Goal: Task Accomplishment & Management: Manage account settings

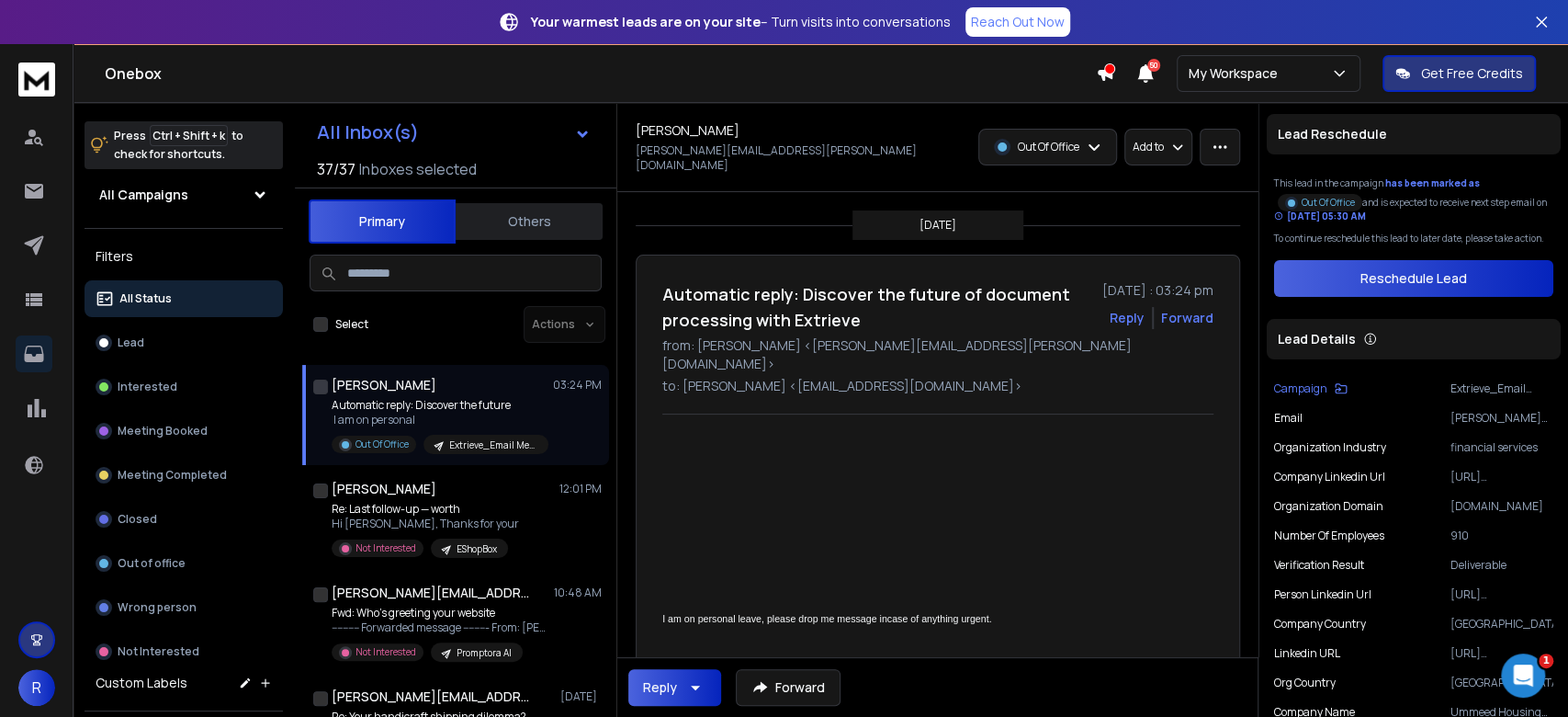
scroll to position [245, 0]
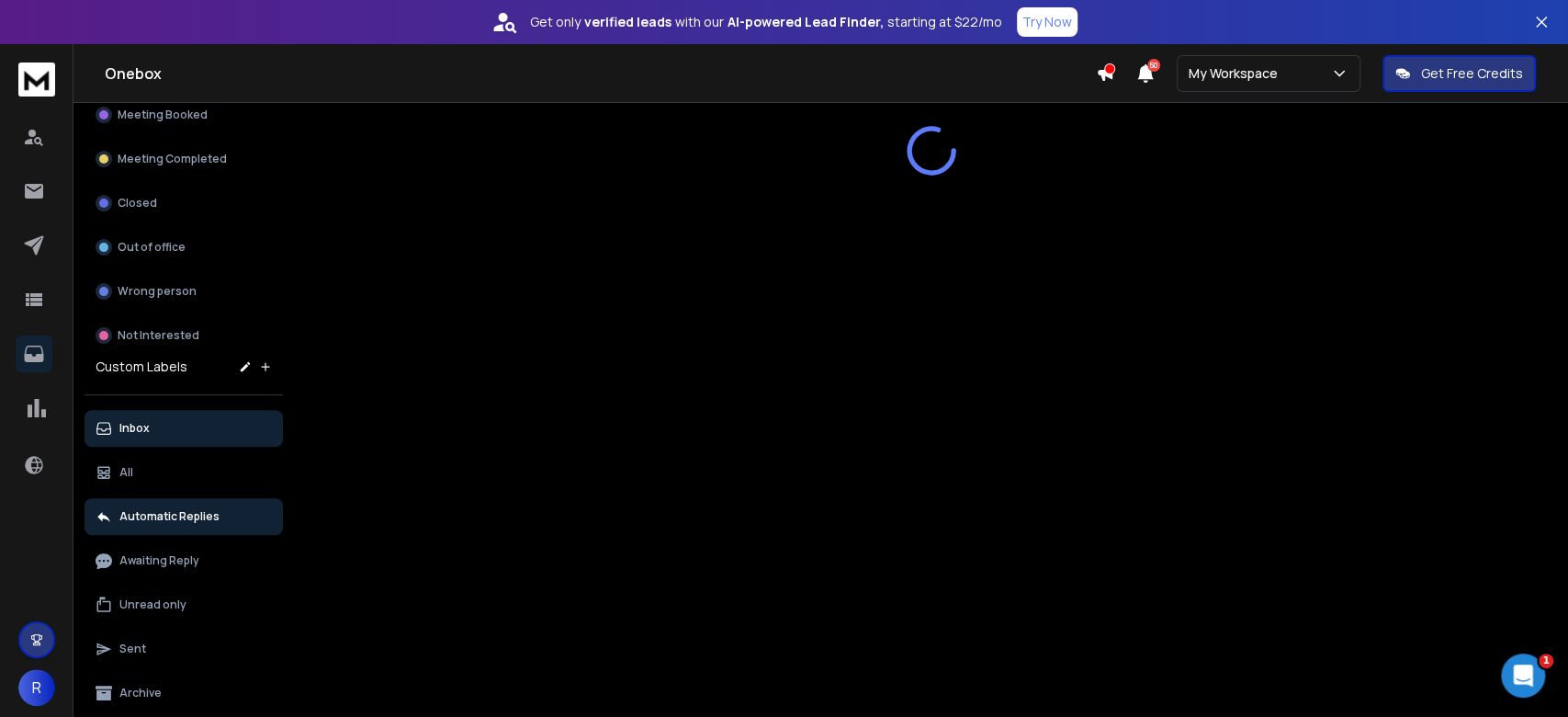
scroll to position [344, 0]
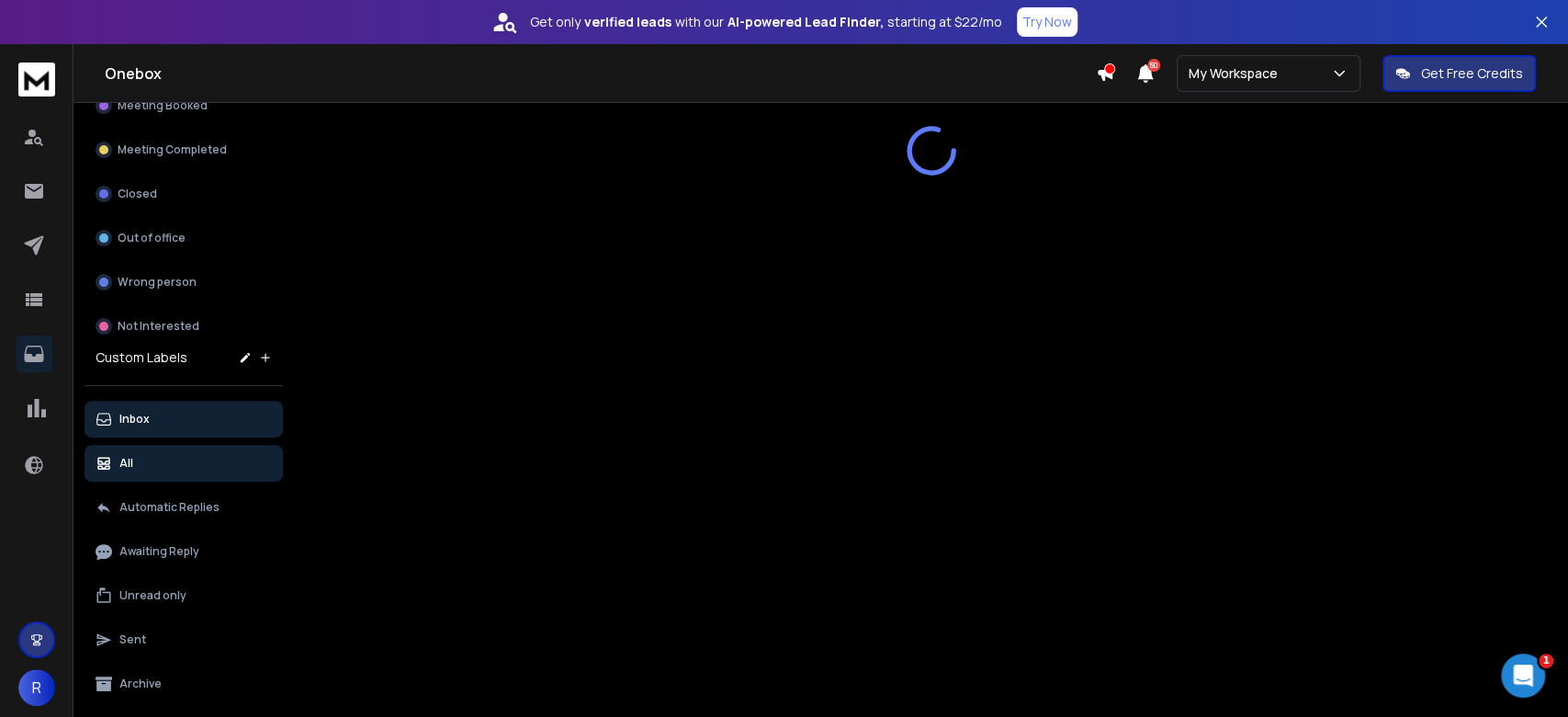
click at [178, 459] on button "All" at bounding box center [183, 463] width 198 height 37
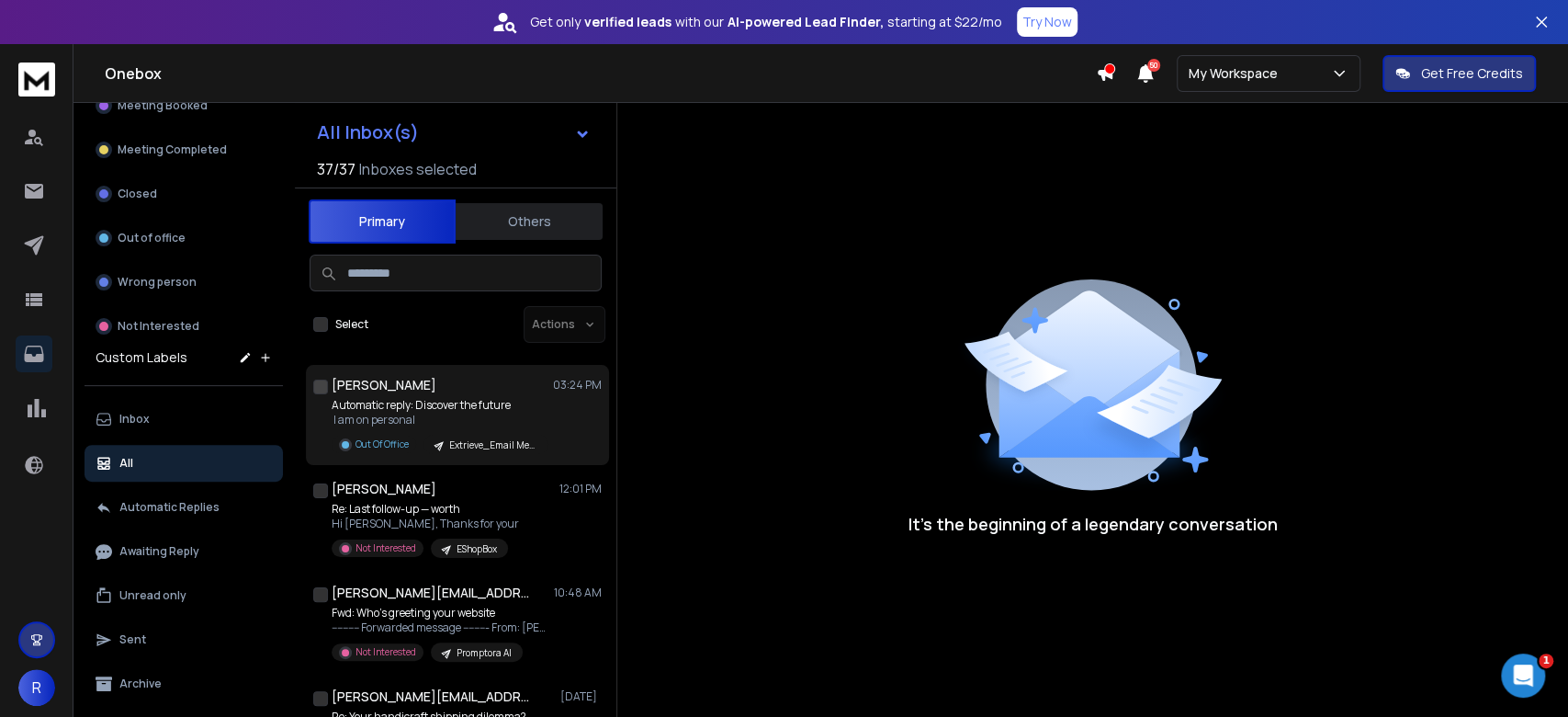
click at [518, 409] on p "Automatic reply: Discover the future" at bounding box center [440, 404] width 217 height 15
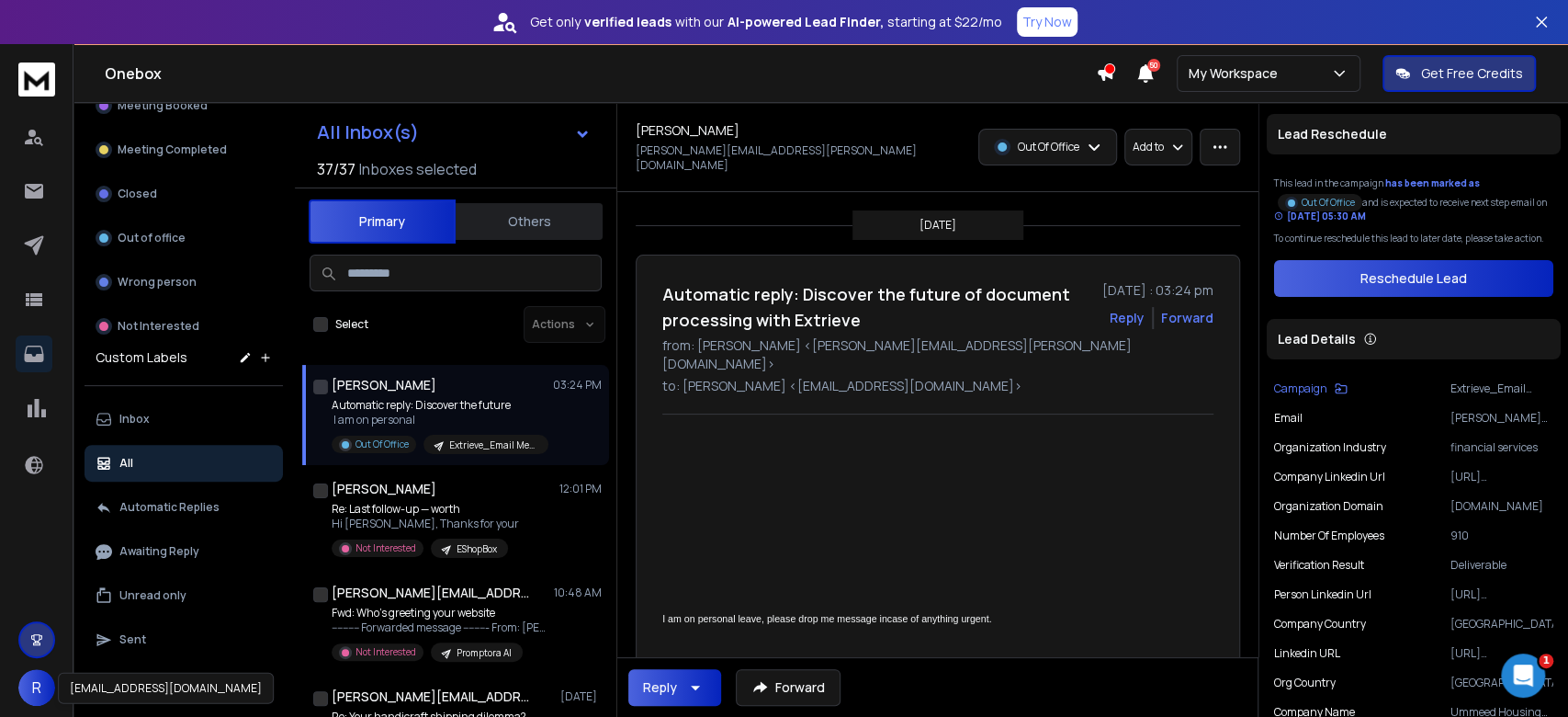
click at [44, 686] on span "R" at bounding box center [37, 687] width 37 height 37
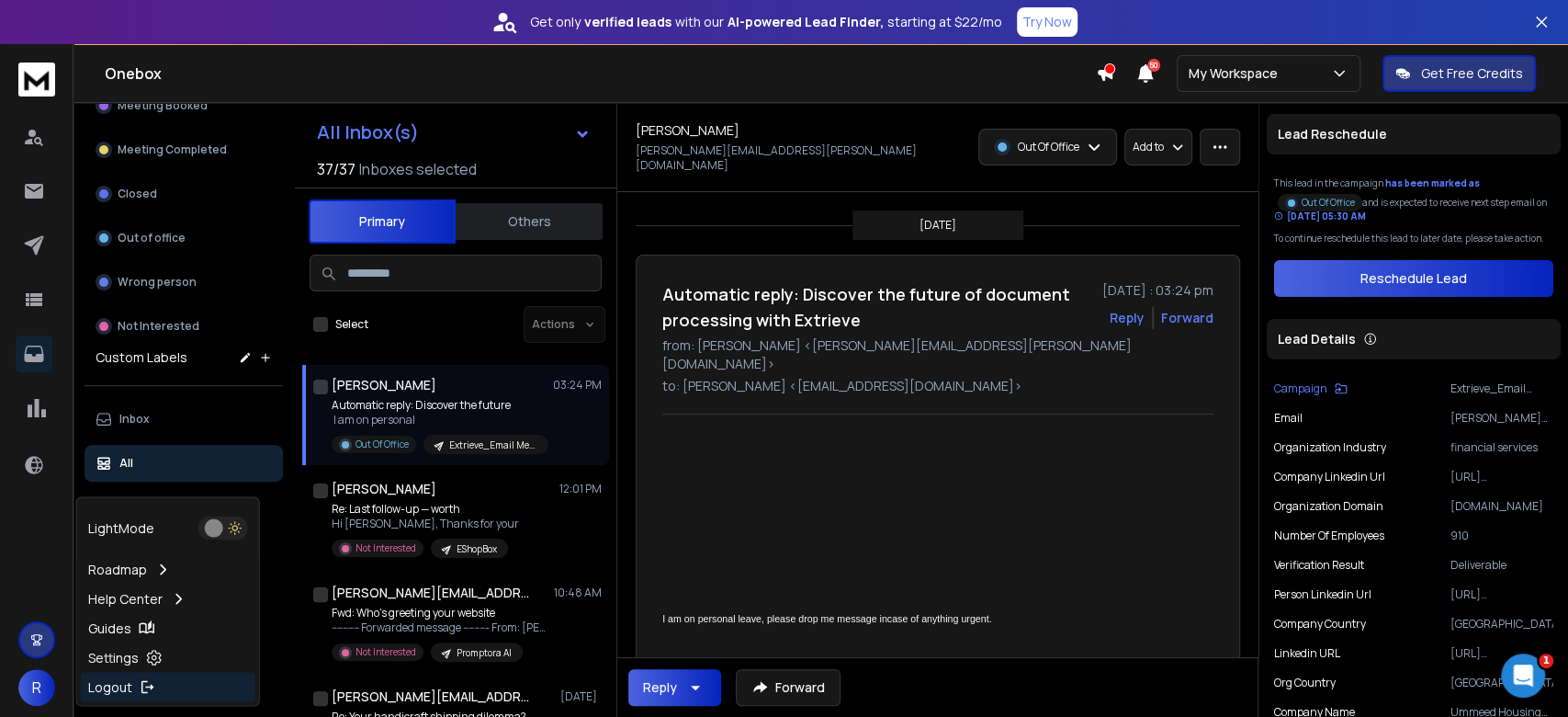
click at [150, 680] on icon at bounding box center [147, 686] width 16 height 16
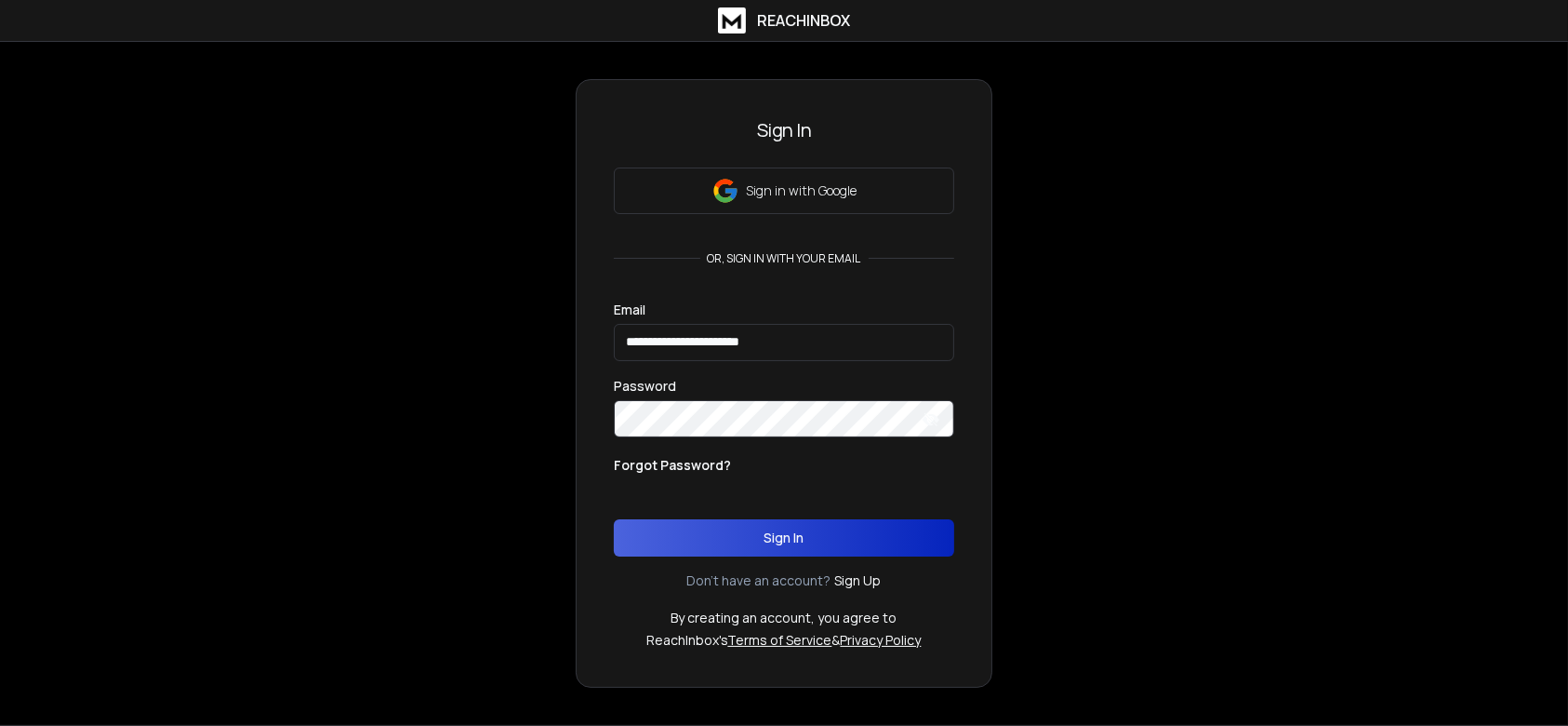
type input "**********"
click at [827, 560] on div "**********" at bounding box center [784, 409] width 341 height 482
click at [815, 547] on button "Sign In" at bounding box center [784, 538] width 341 height 37
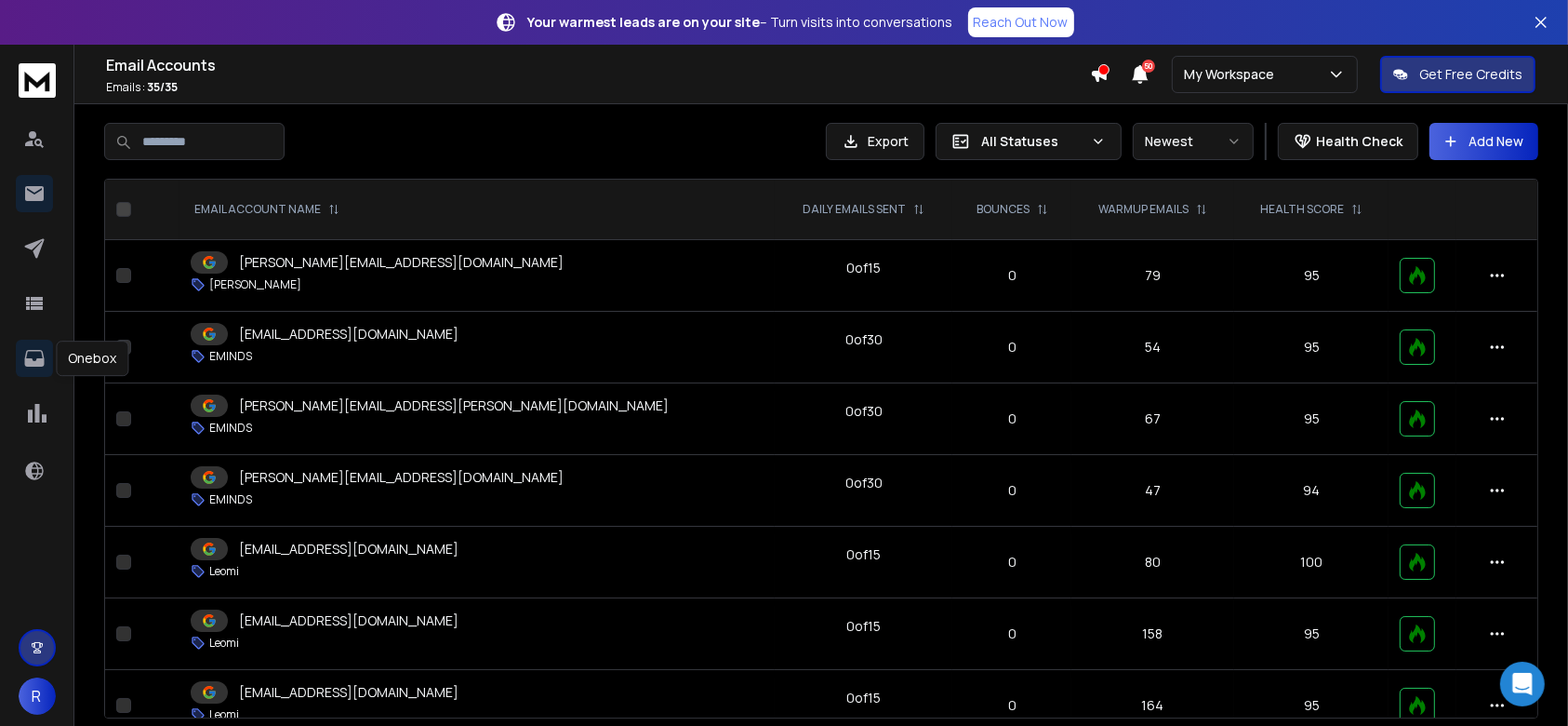
click at [40, 352] on icon at bounding box center [34, 358] width 23 height 23
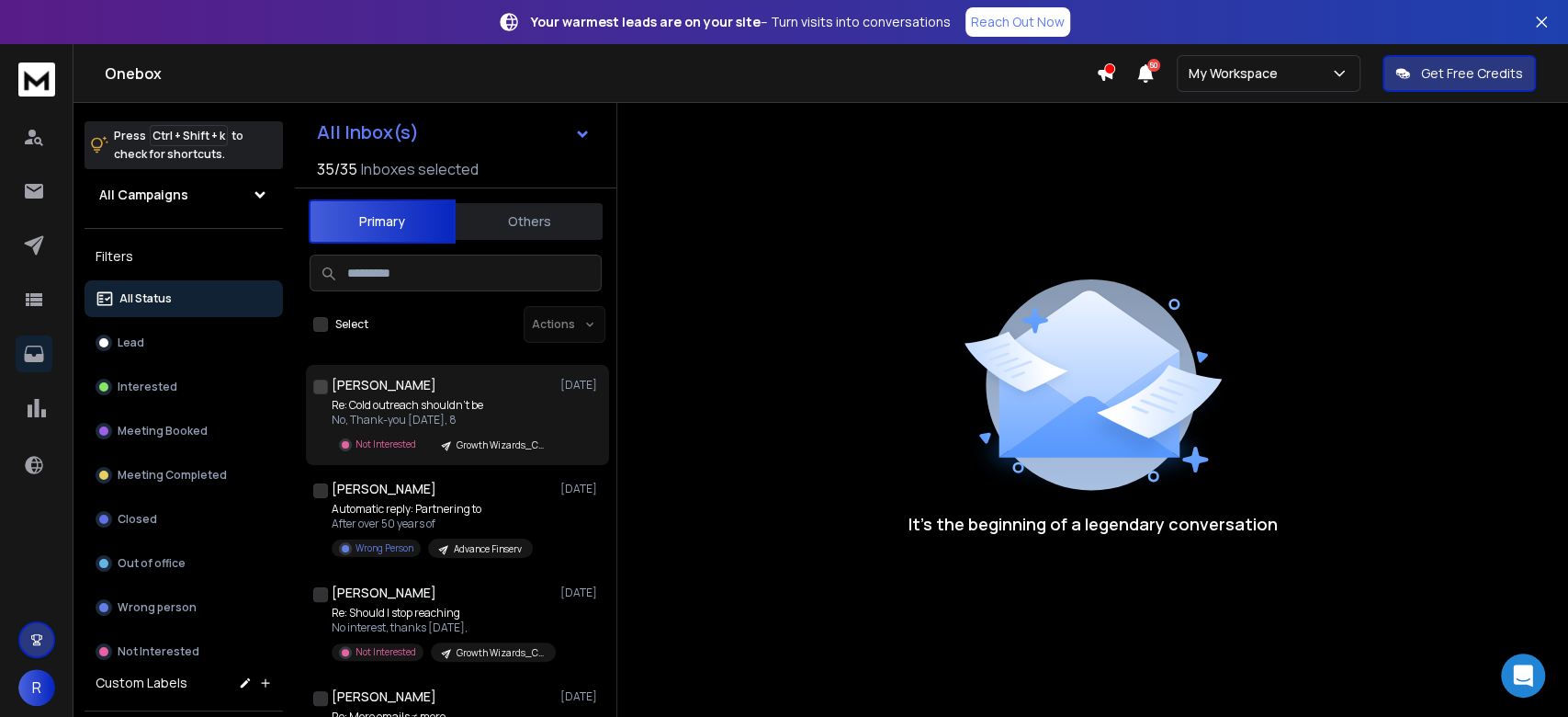
click at [456, 404] on p "Re: Cold outreach shouldn’t be" at bounding box center [442, 404] width 221 height 15
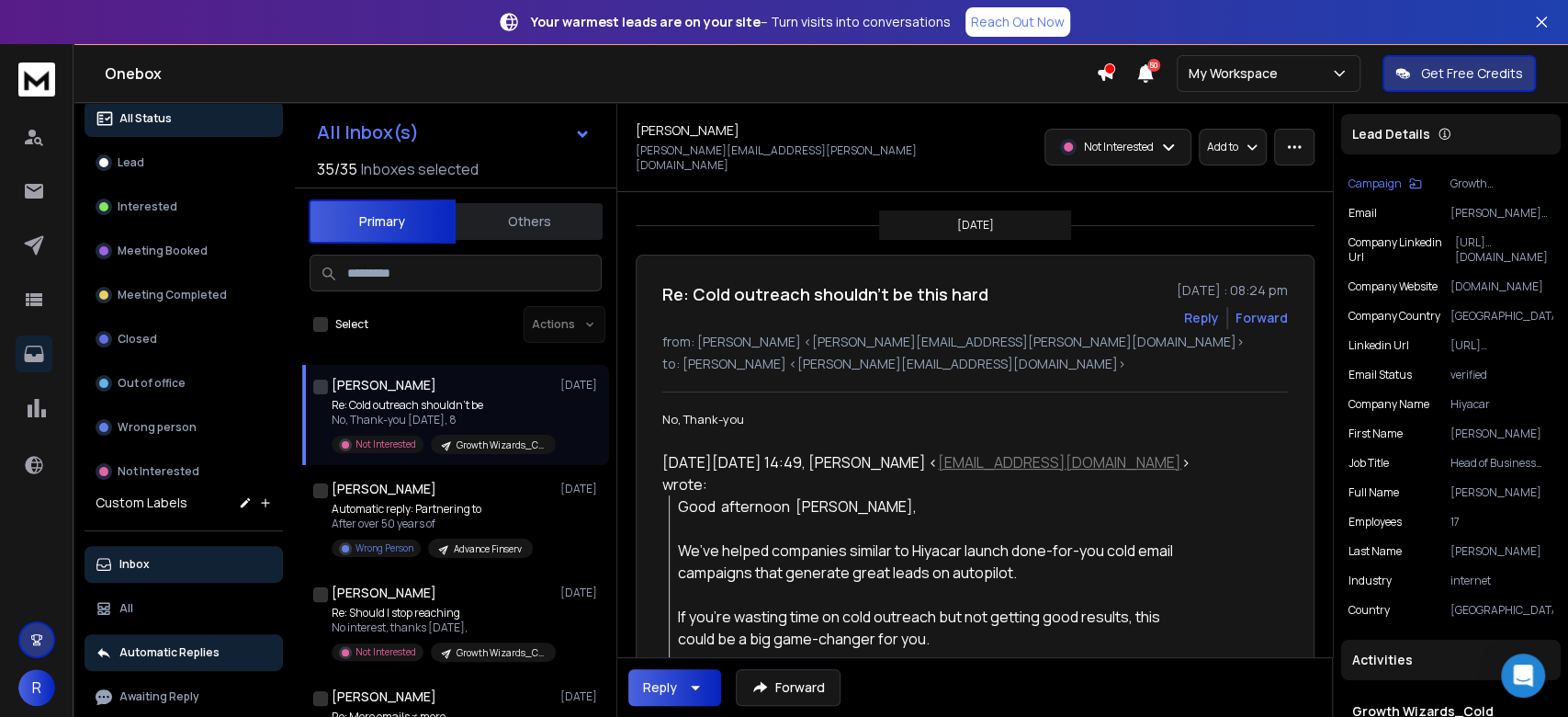
scroll to position [245, 0]
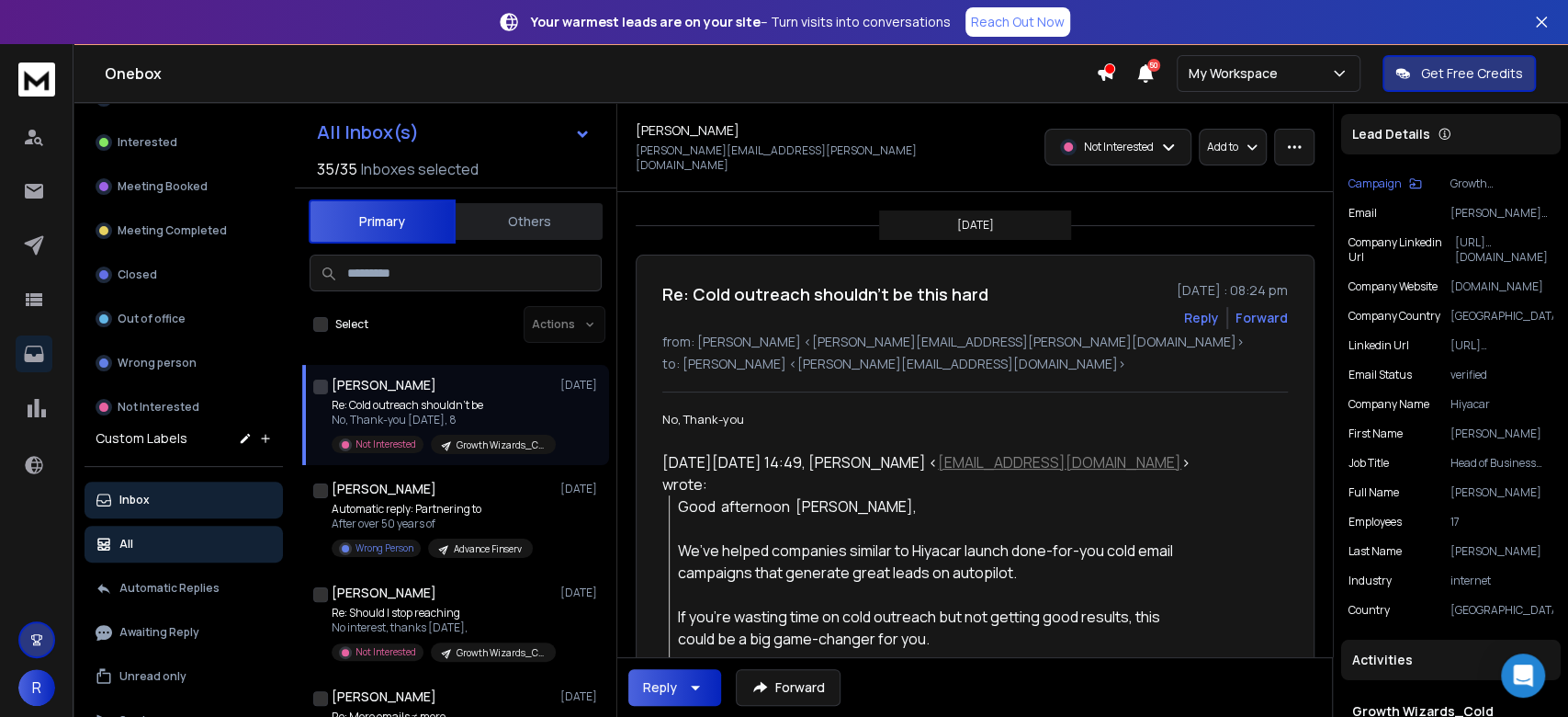
click at [166, 545] on button "All" at bounding box center [183, 544] width 198 height 37
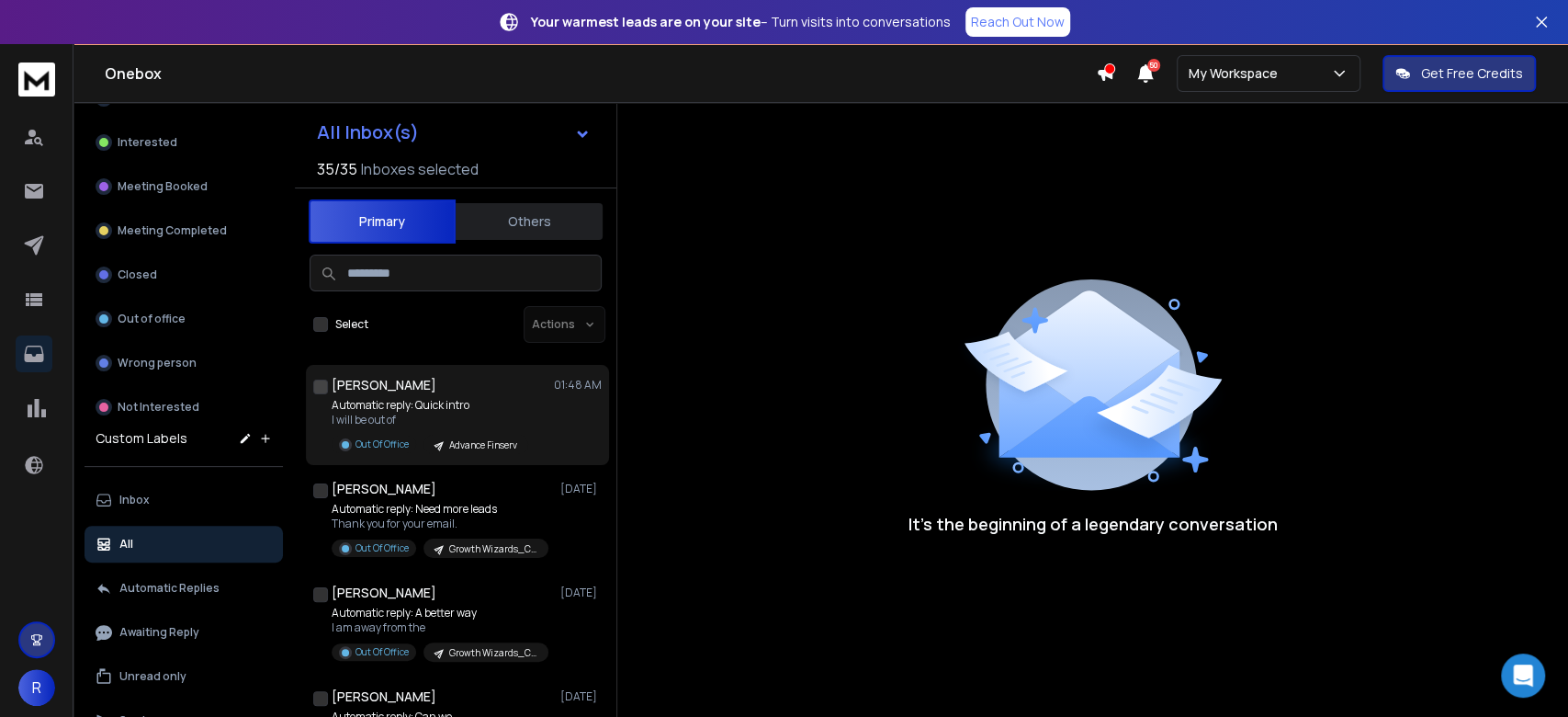
click at [512, 415] on p "I will be out of" at bounding box center [429, 419] width 196 height 15
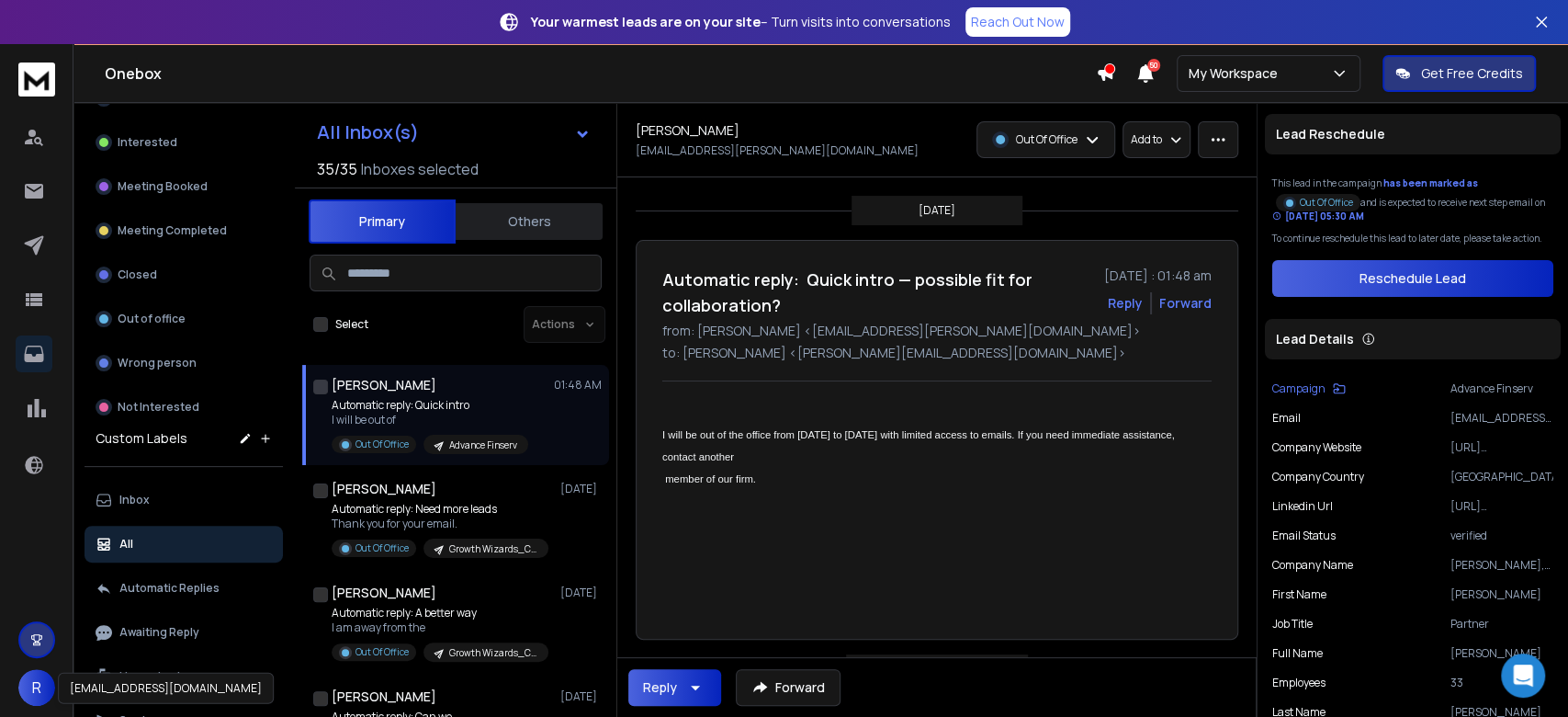
click at [38, 683] on span "R" at bounding box center [37, 687] width 37 height 37
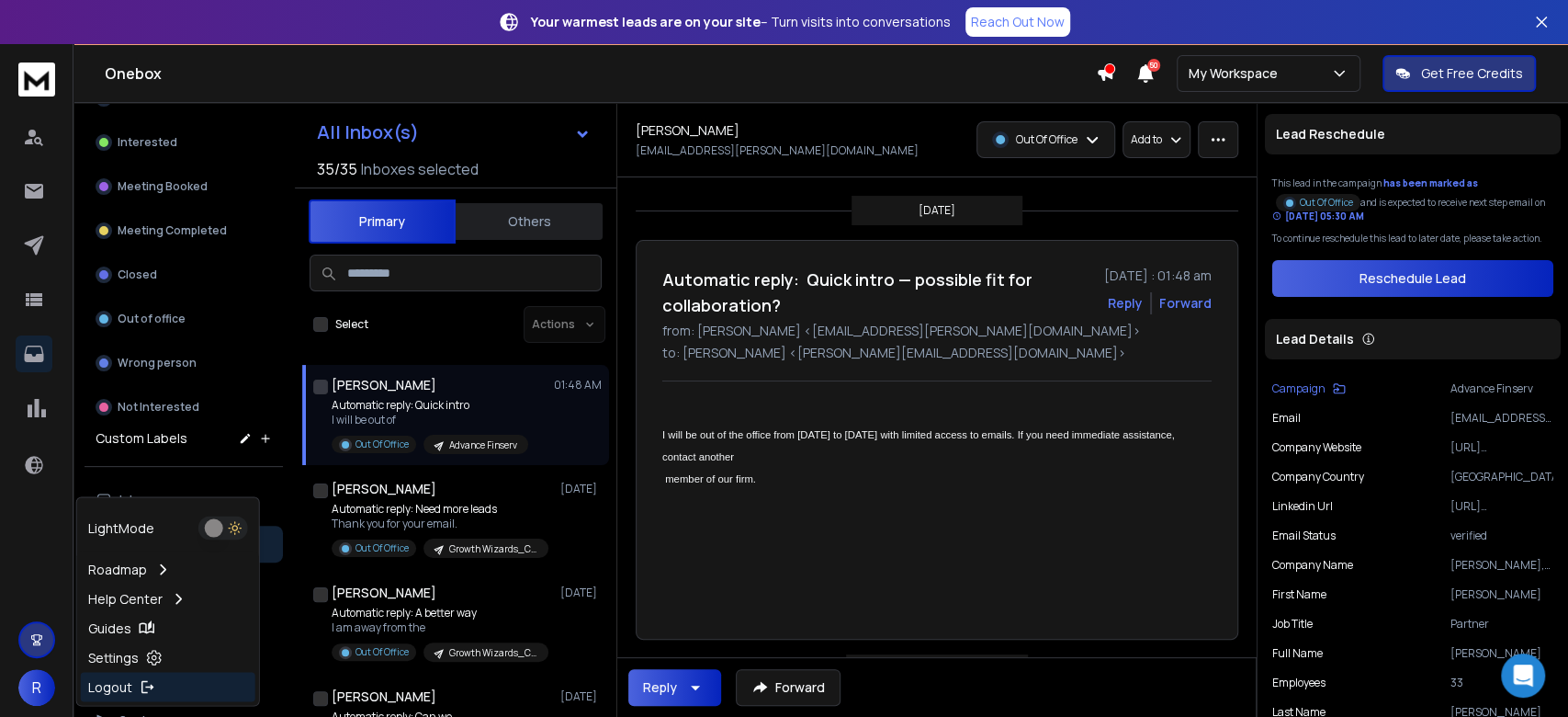
click at [19, 511] on div "R" at bounding box center [37, 384] width 74 height 680
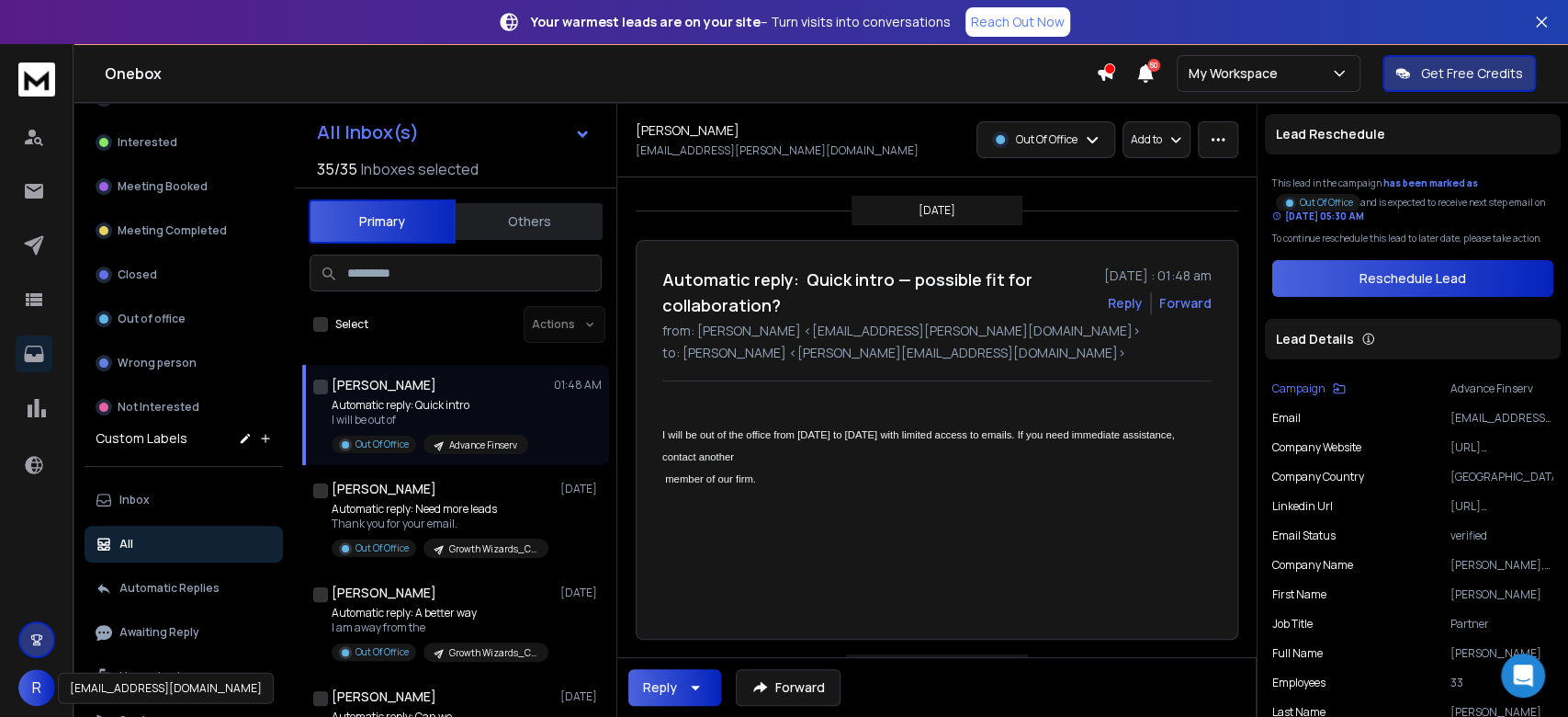
click at [36, 693] on span "R" at bounding box center [37, 687] width 37 height 37
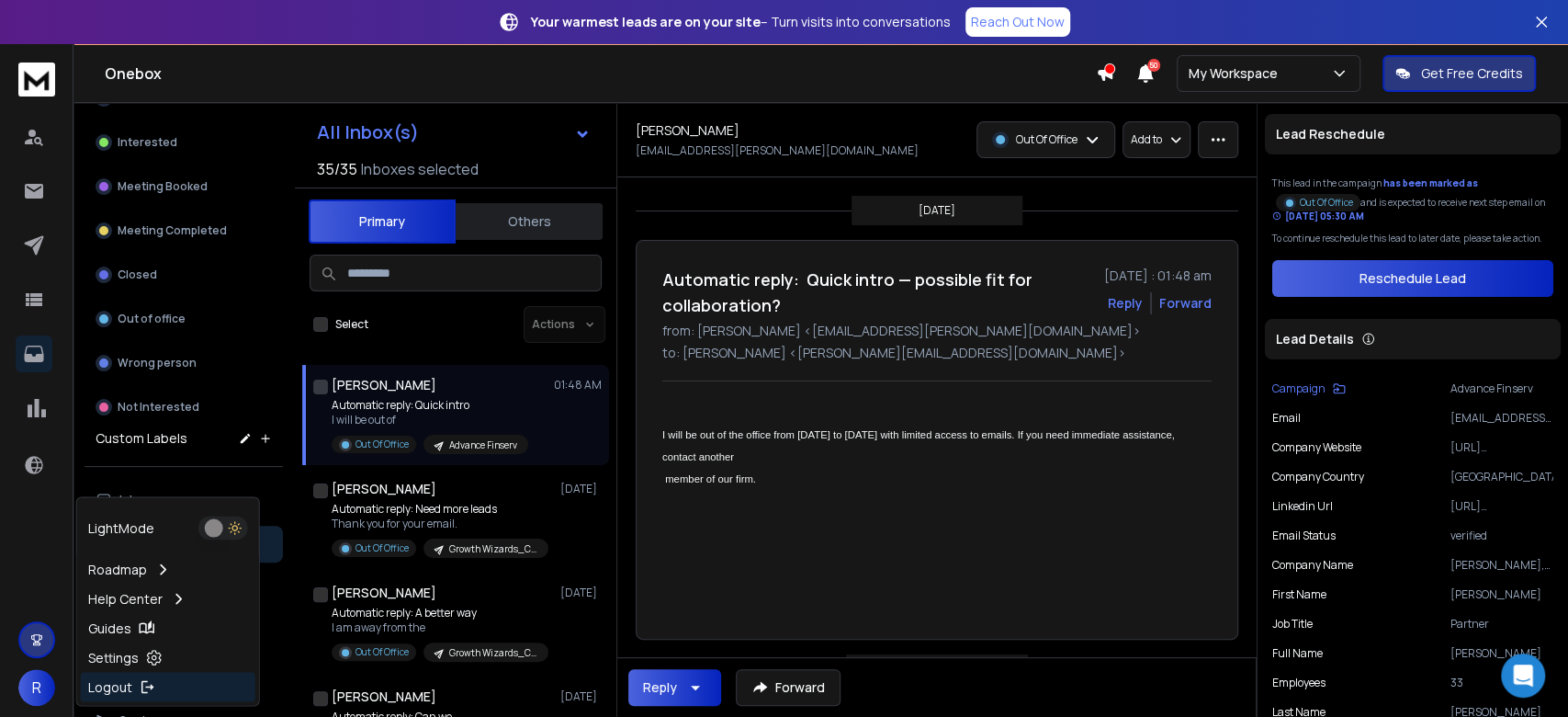
click at [176, 686] on div "Logout" at bounding box center [168, 686] width 174 height 29
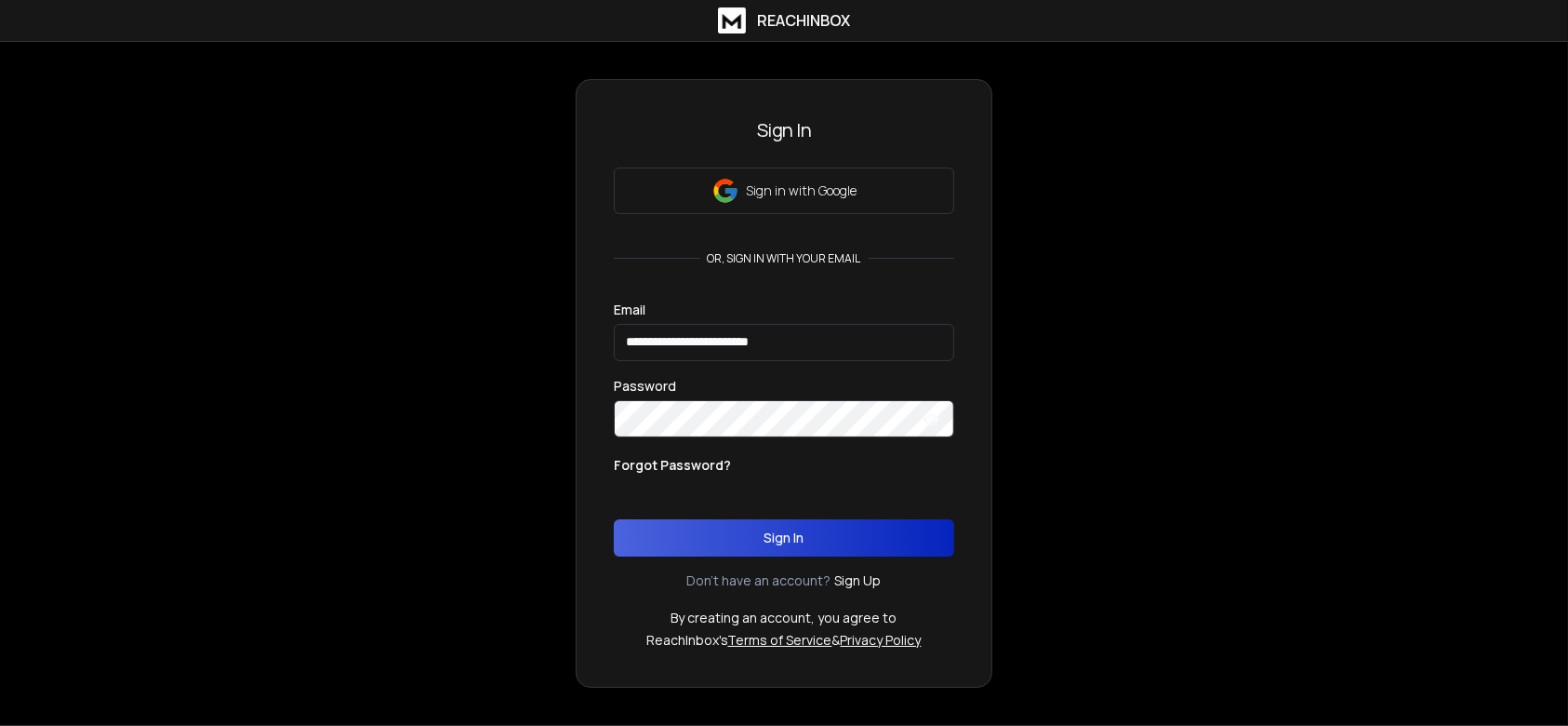
click at [744, 348] on input "**********" at bounding box center [784, 342] width 341 height 37
type input "**********"
click at [700, 546] on button "Sign In" at bounding box center [784, 538] width 341 height 37
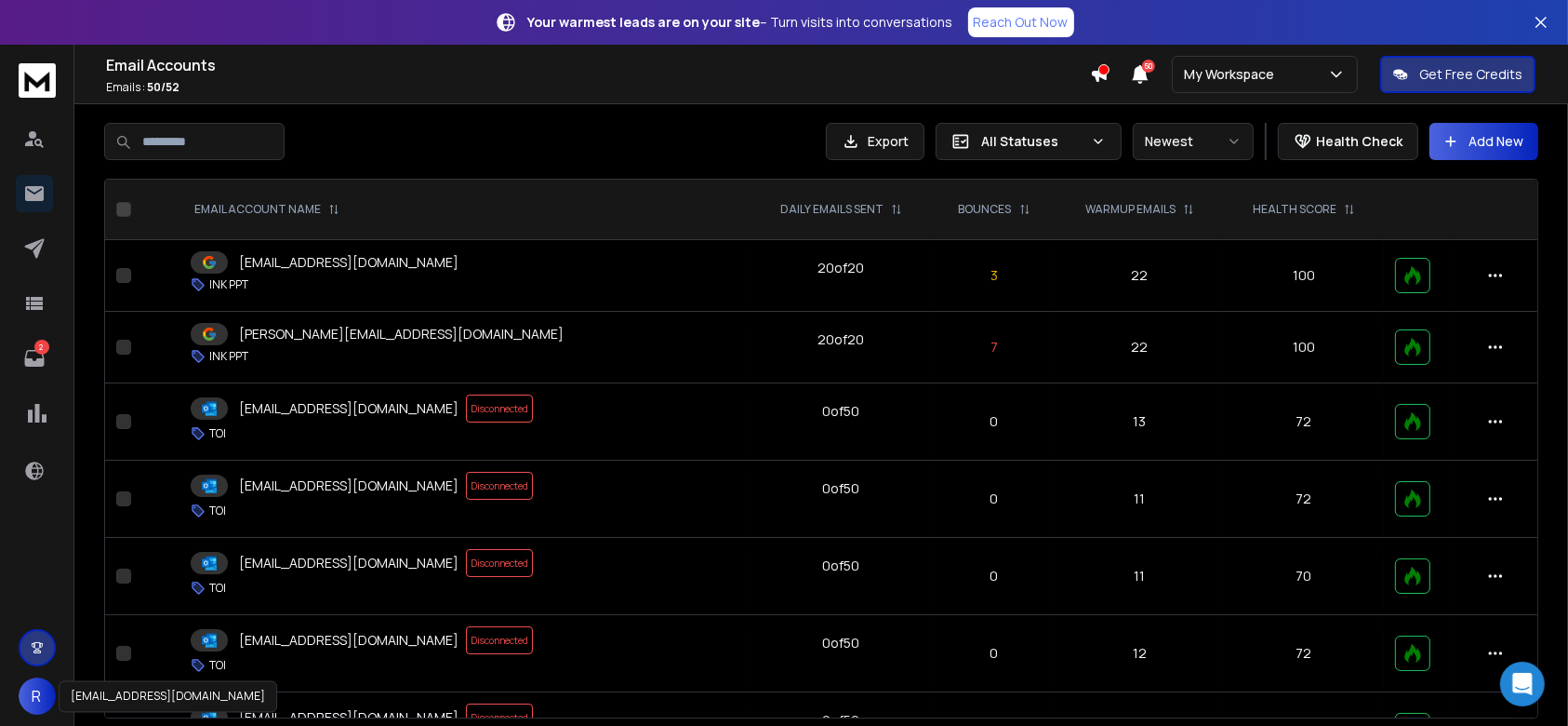
click at [34, 686] on span "R" at bounding box center [37, 696] width 37 height 37
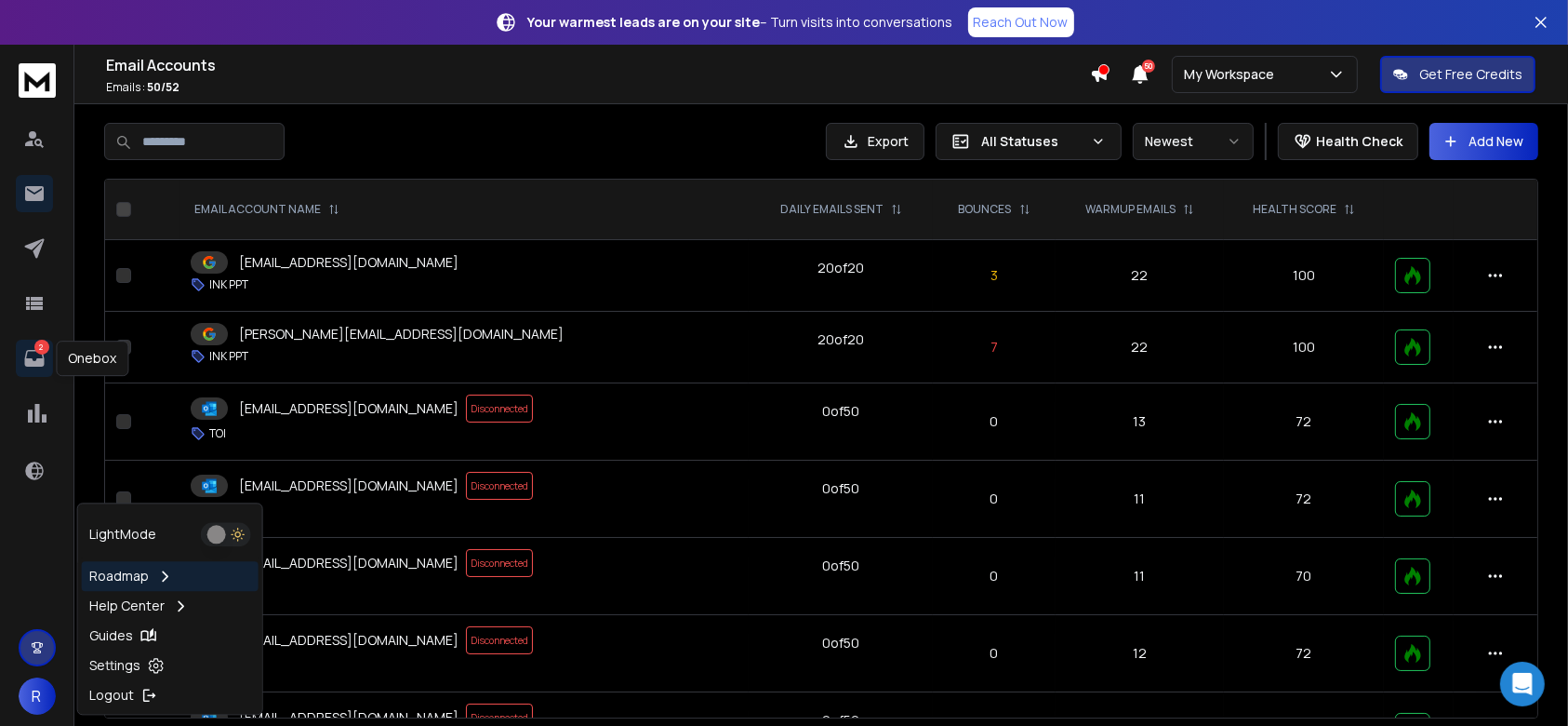
click at [47, 363] on link "2" at bounding box center [34, 359] width 37 height 37
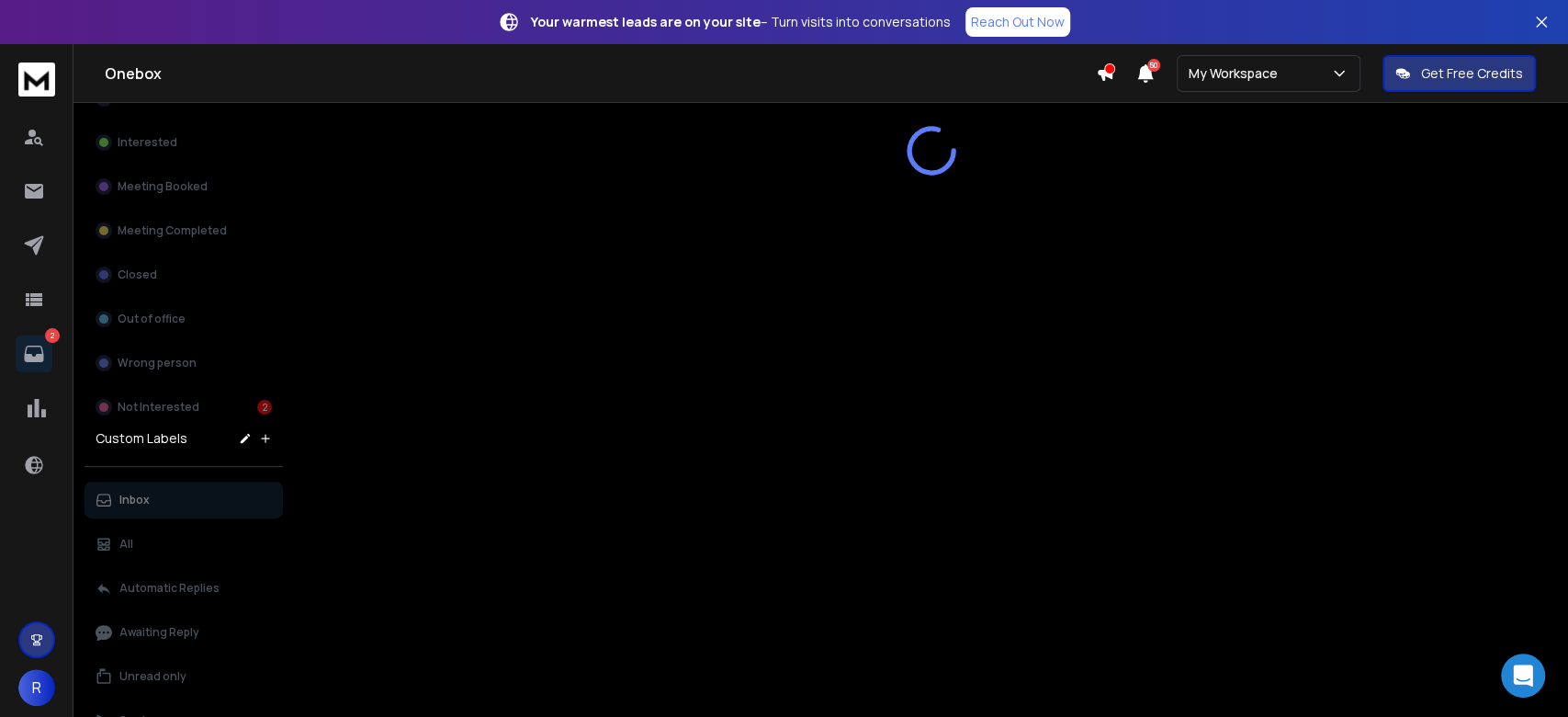
scroll to position [344, 0]
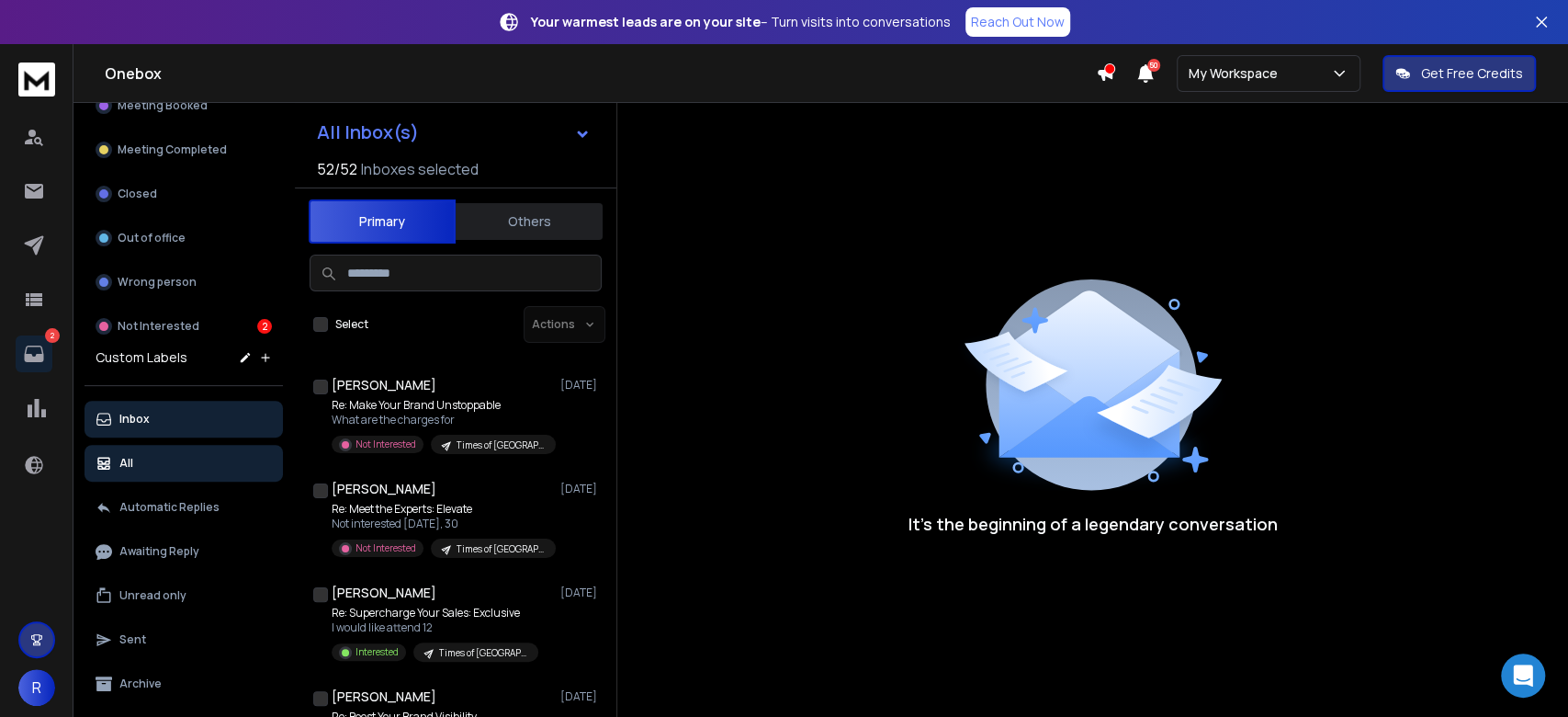
click at [126, 458] on button "All" at bounding box center [183, 463] width 198 height 37
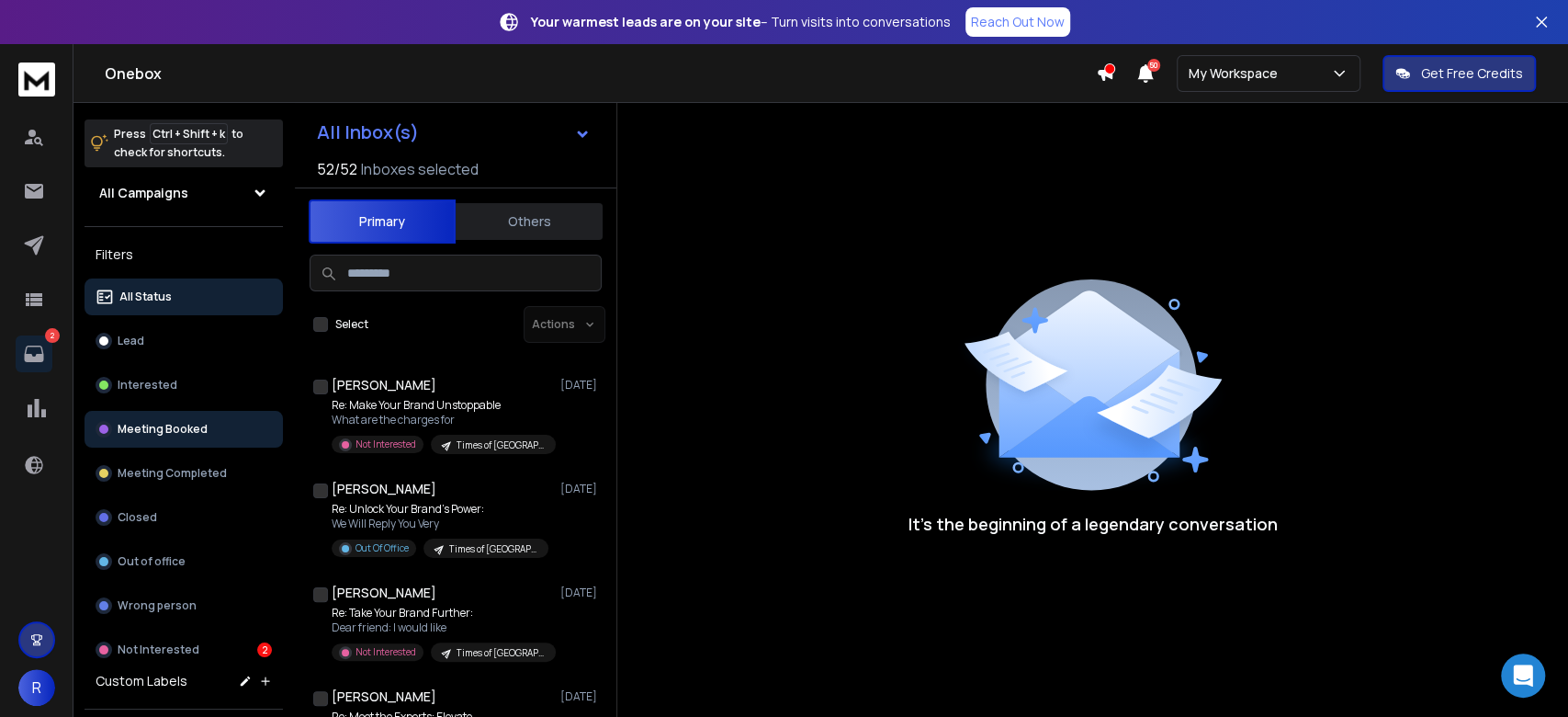
scroll to position [0, 0]
